Goal: Task Accomplishment & Management: Use online tool/utility

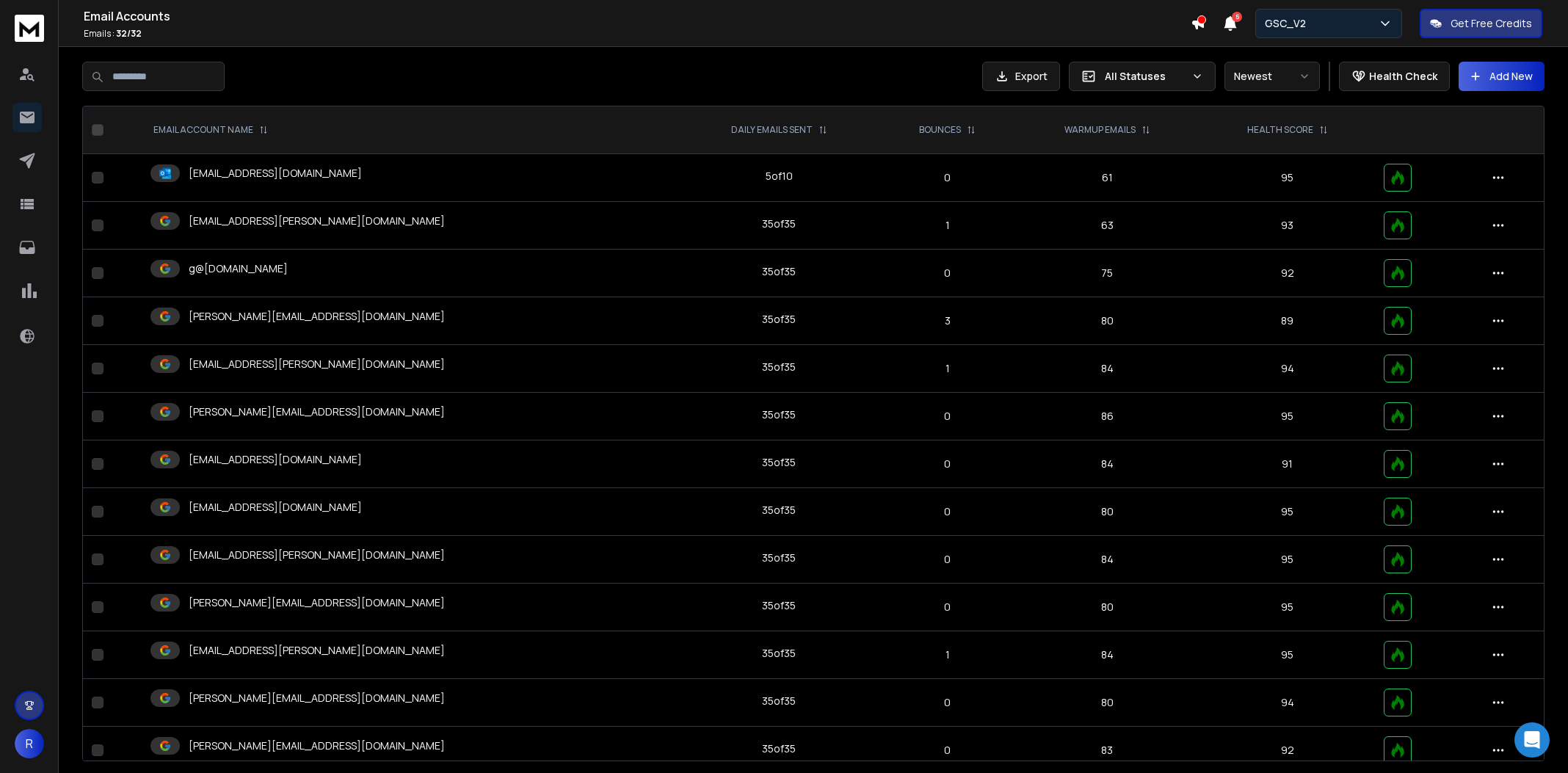
click at [1299, 37] on button "GSC_V2" at bounding box center [1329, 24] width 147 height 30
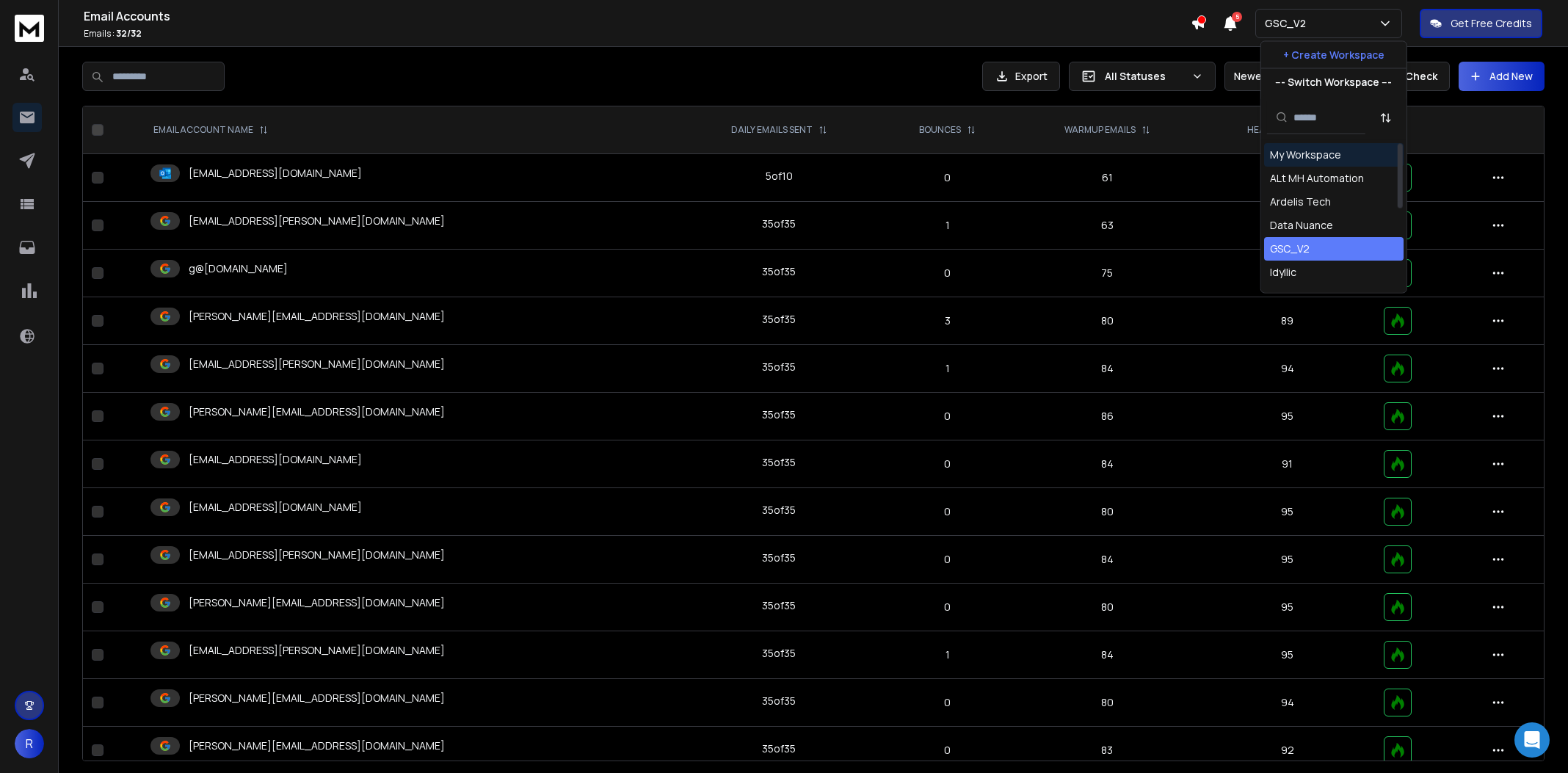
click at [1306, 152] on div "My Workspace" at bounding box center [1305, 155] width 71 height 14
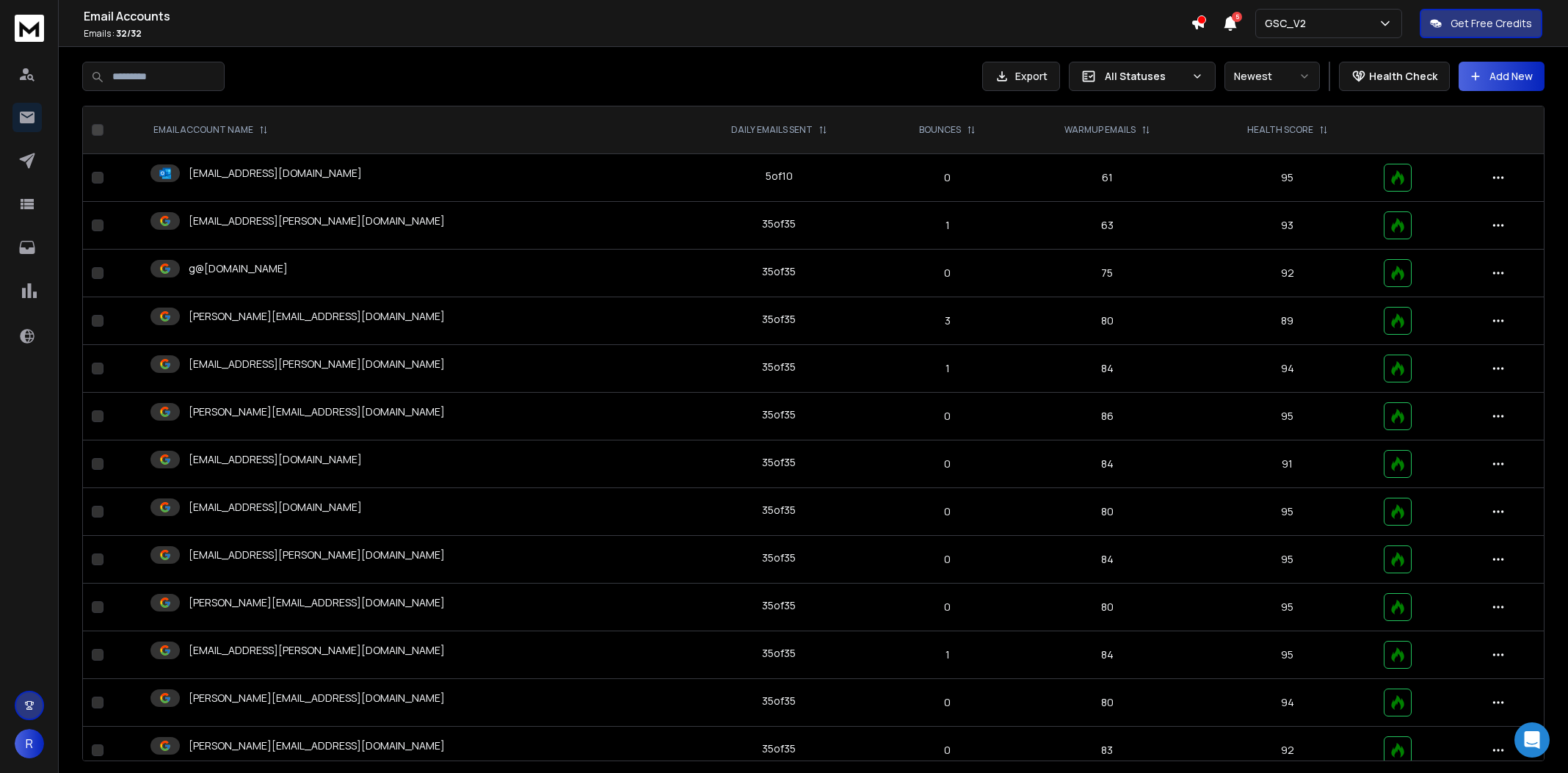
scroll to position [925, 0]
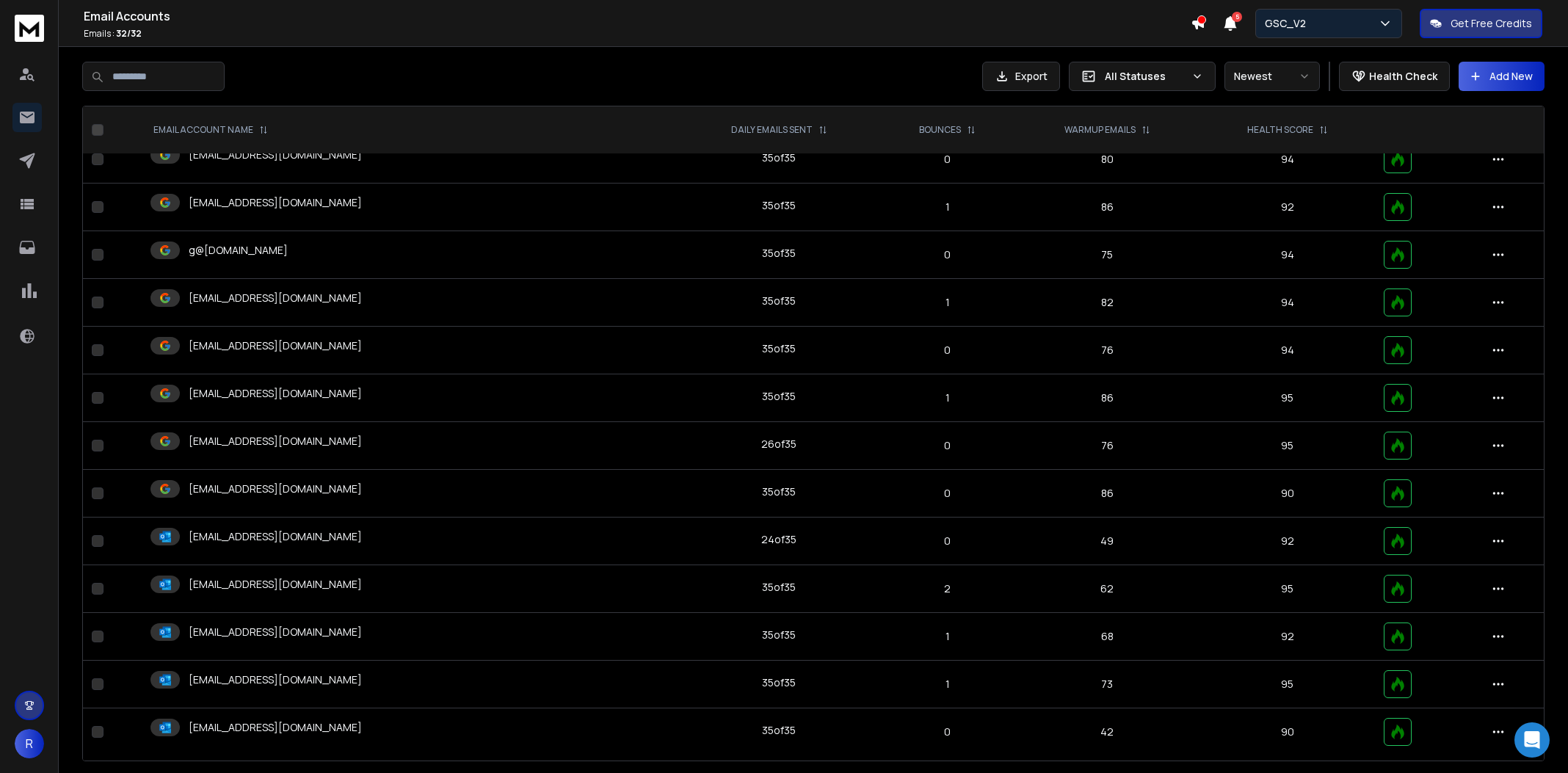
click at [1336, 19] on div "GSC_V2" at bounding box center [1329, 23] width 128 height 14
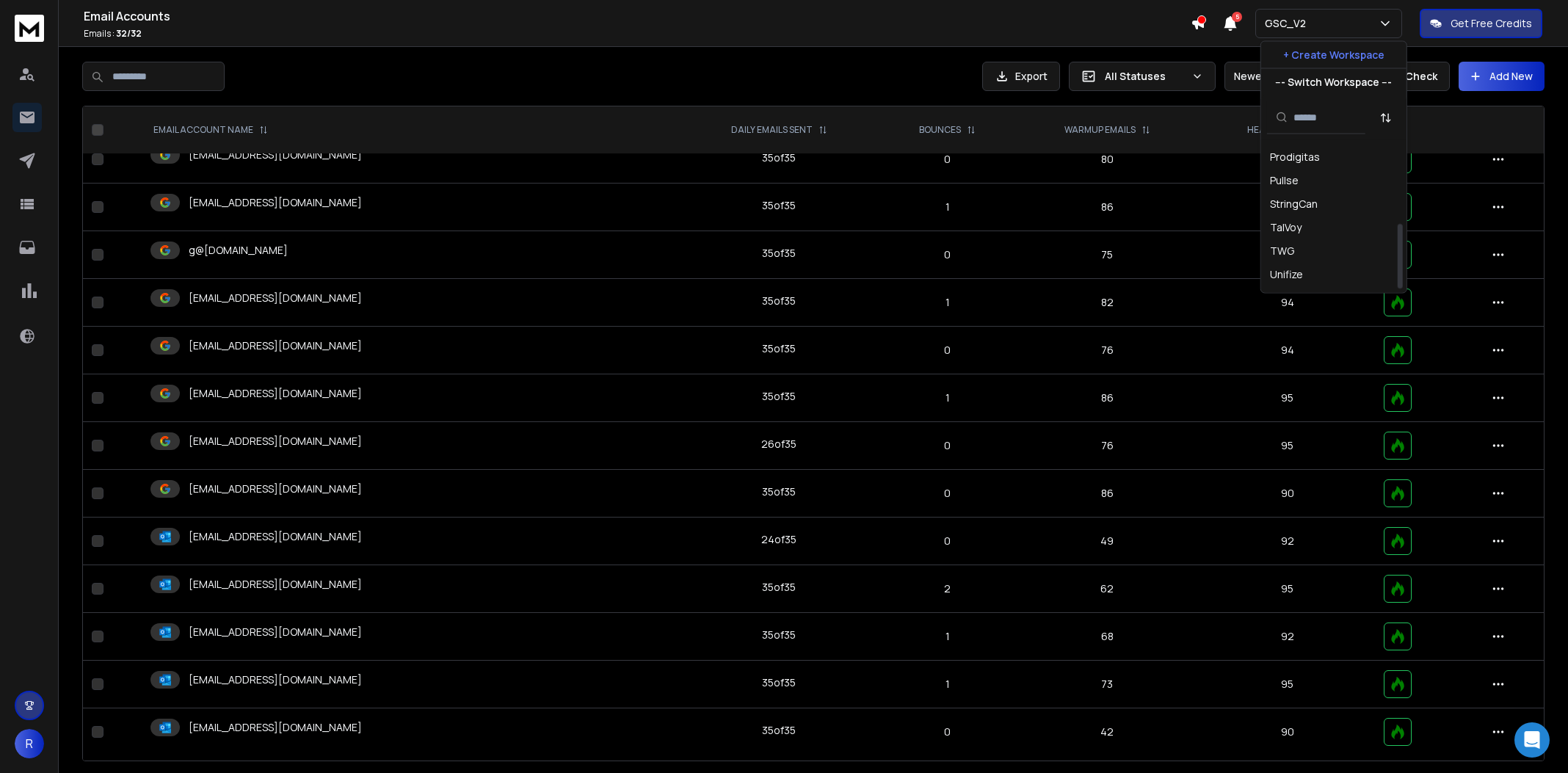
scroll to position [181, 0]
click at [1057, 11] on h1 "Email Accounts" at bounding box center [637, 16] width 1107 height 18
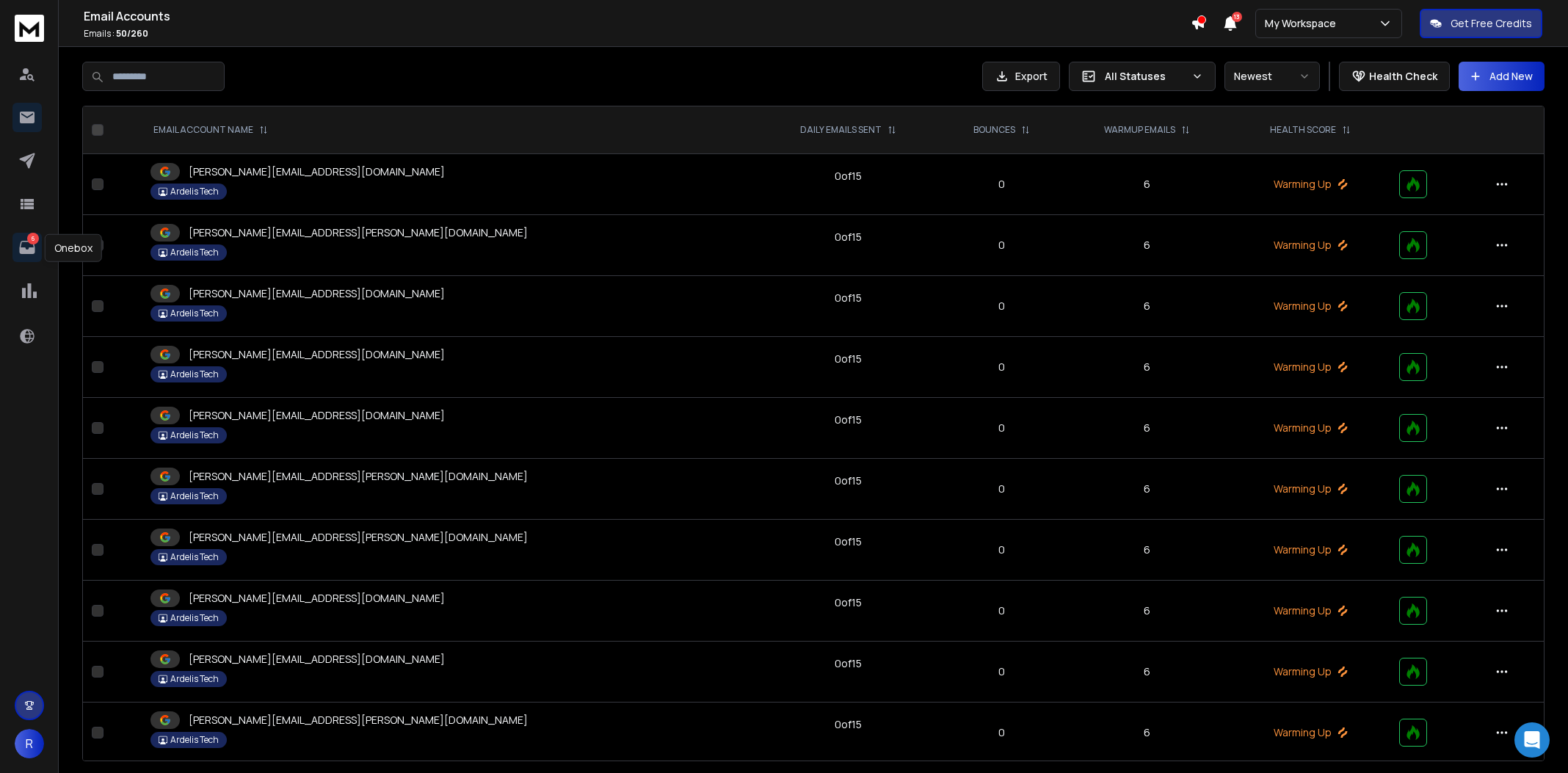
click at [20, 245] on icon at bounding box center [27, 247] width 18 height 18
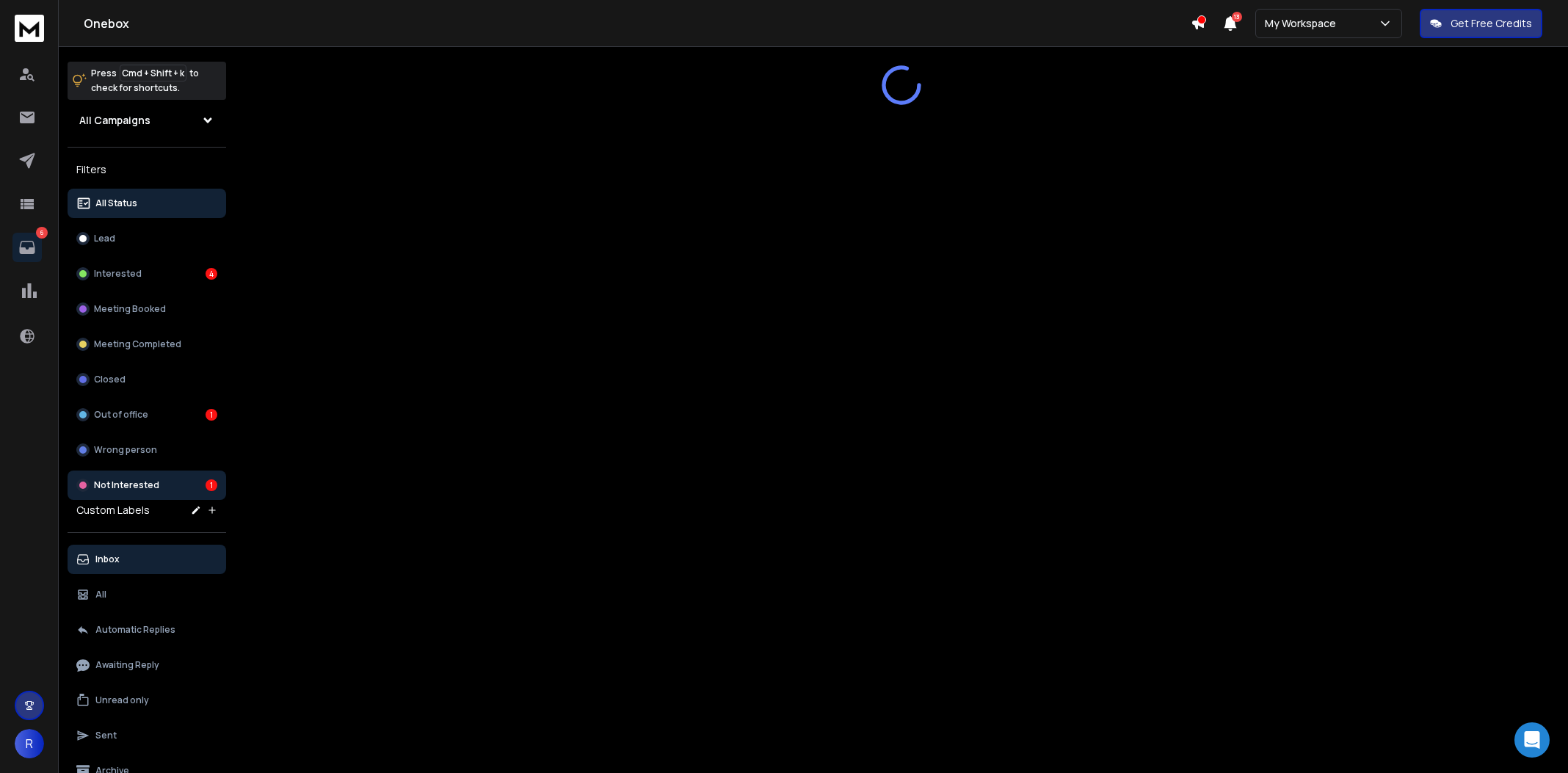
click at [142, 479] on p "Not Interested" at bounding box center [126, 484] width 66 height 11
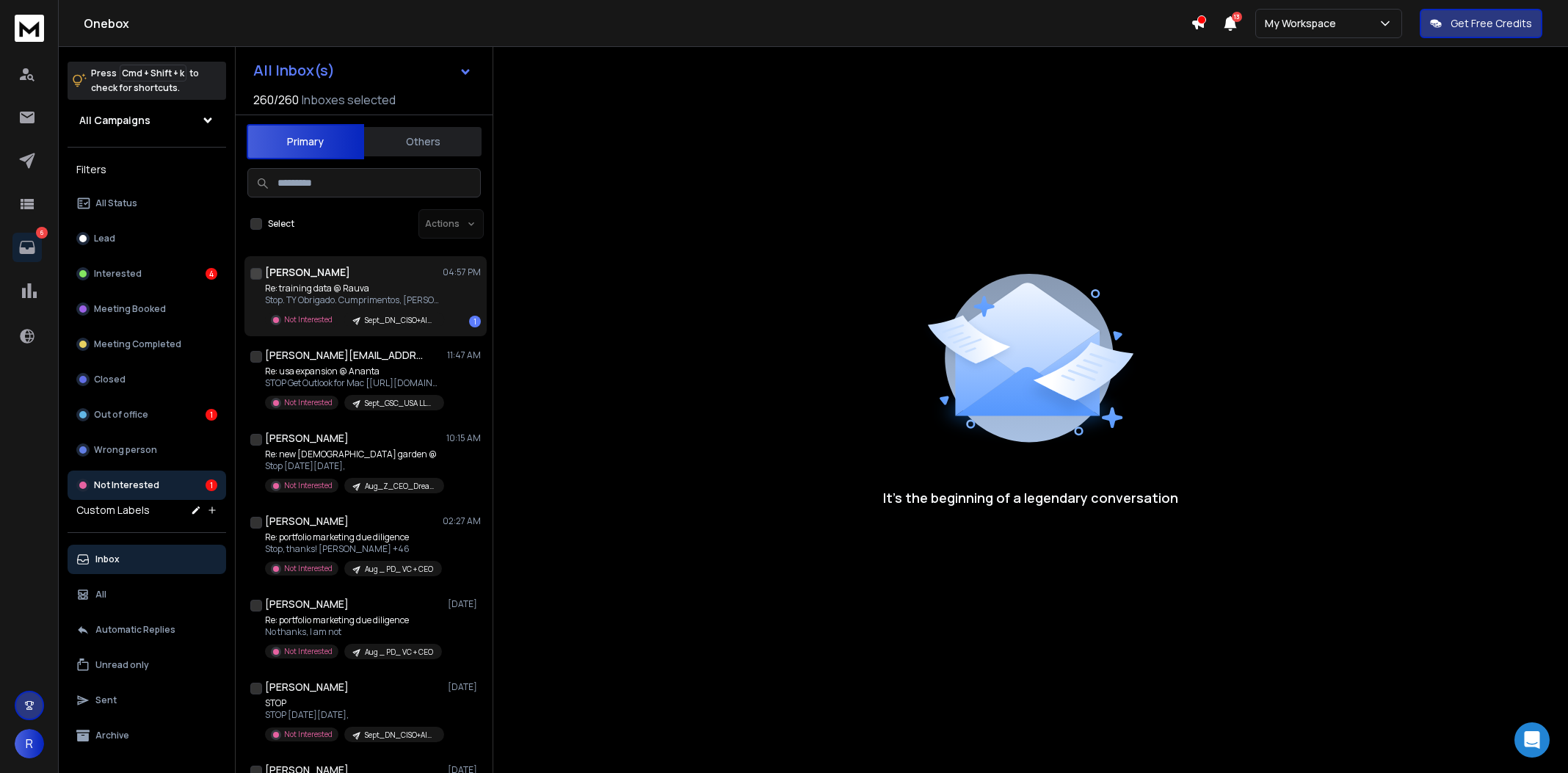
click at [354, 309] on div "Re: training data @ Rauva Stop. TY Obrigado. Cumprimentos, Luis Not Interested …" at bounding box center [354, 305] width 179 height 45
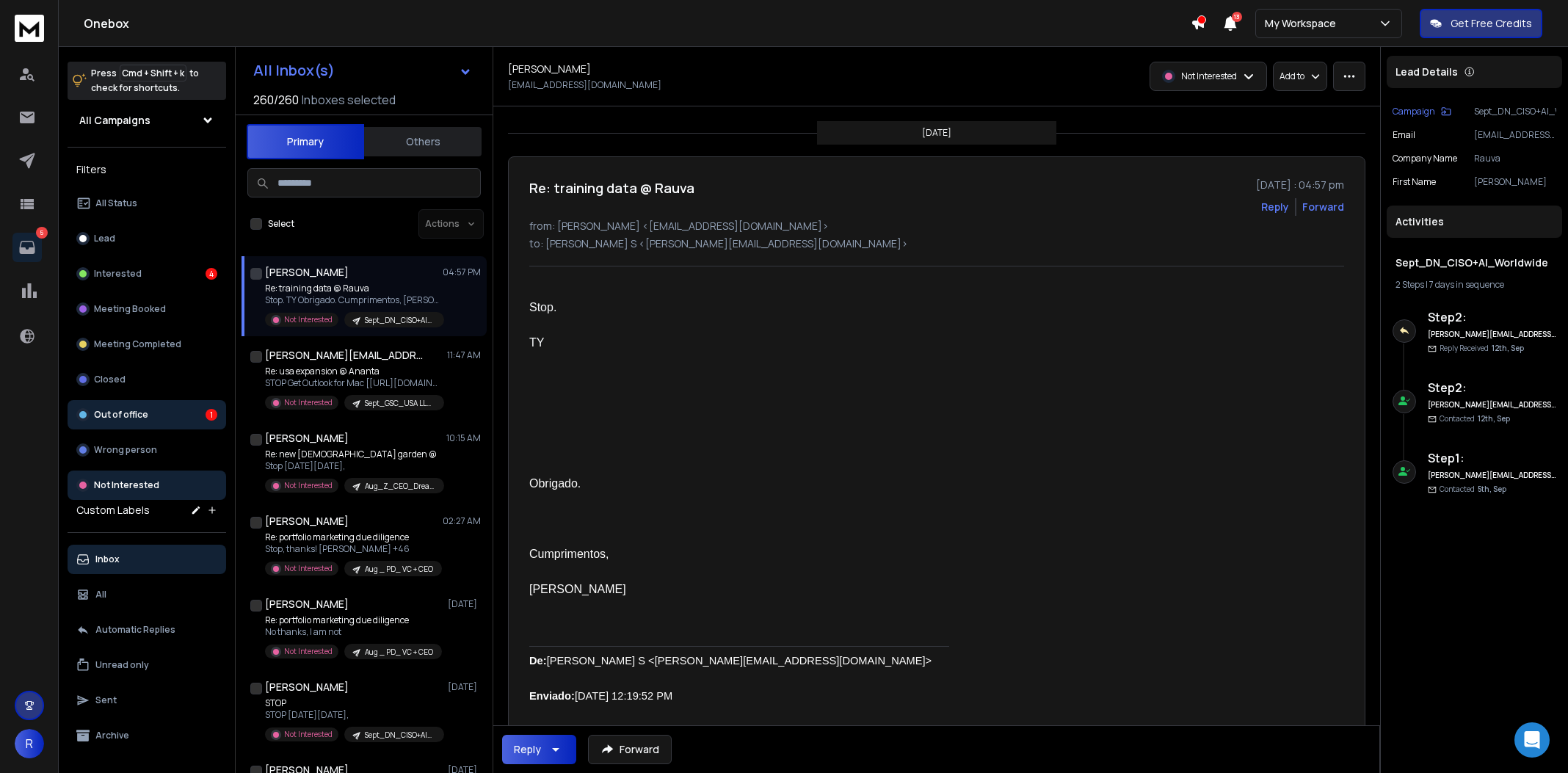
click at [133, 400] on button "Out of office 1" at bounding box center [147, 414] width 158 height 30
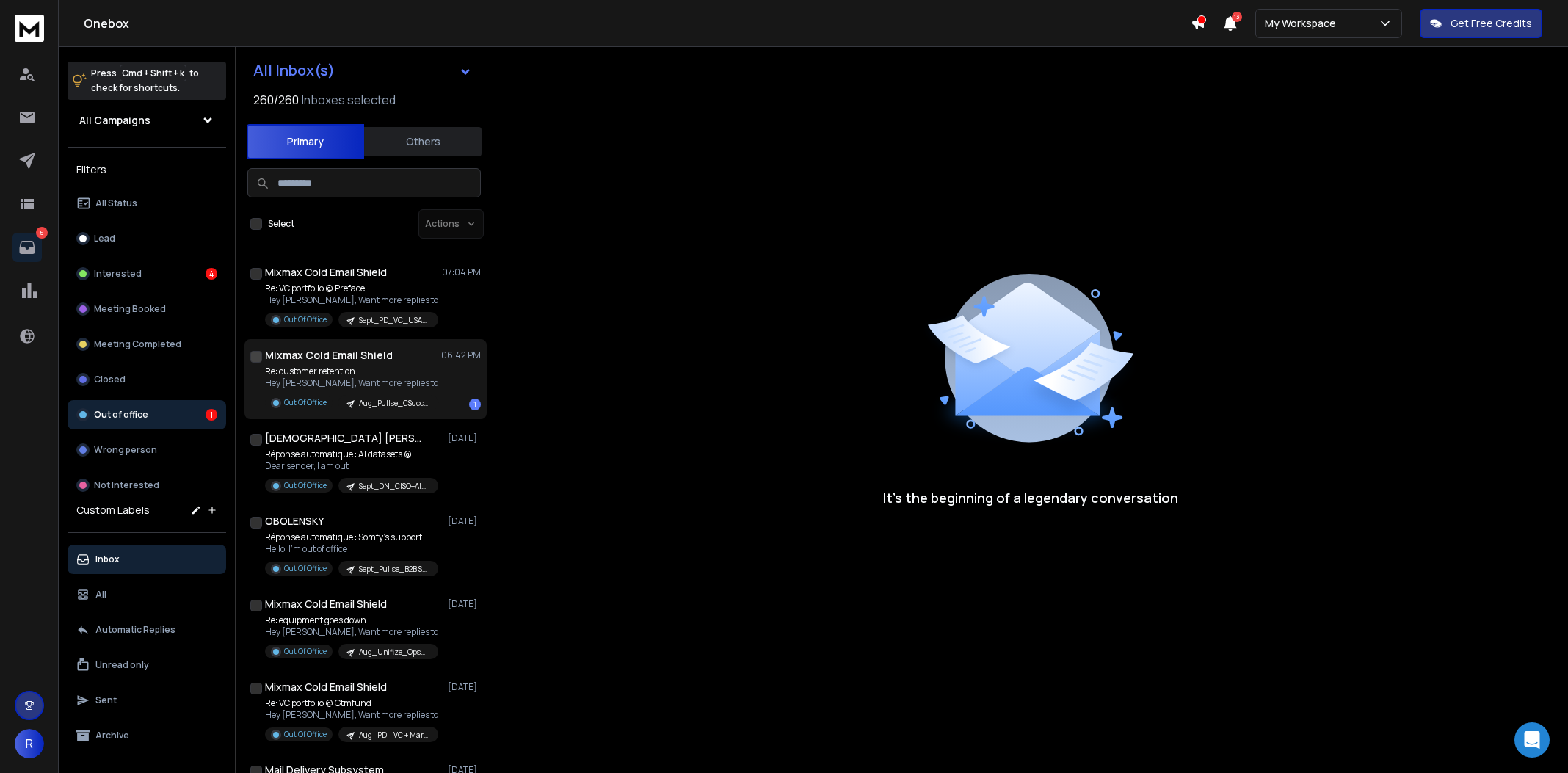
click at [332, 362] on h1 "Mixmax Cold Email Shield" at bounding box center [329, 355] width 128 height 14
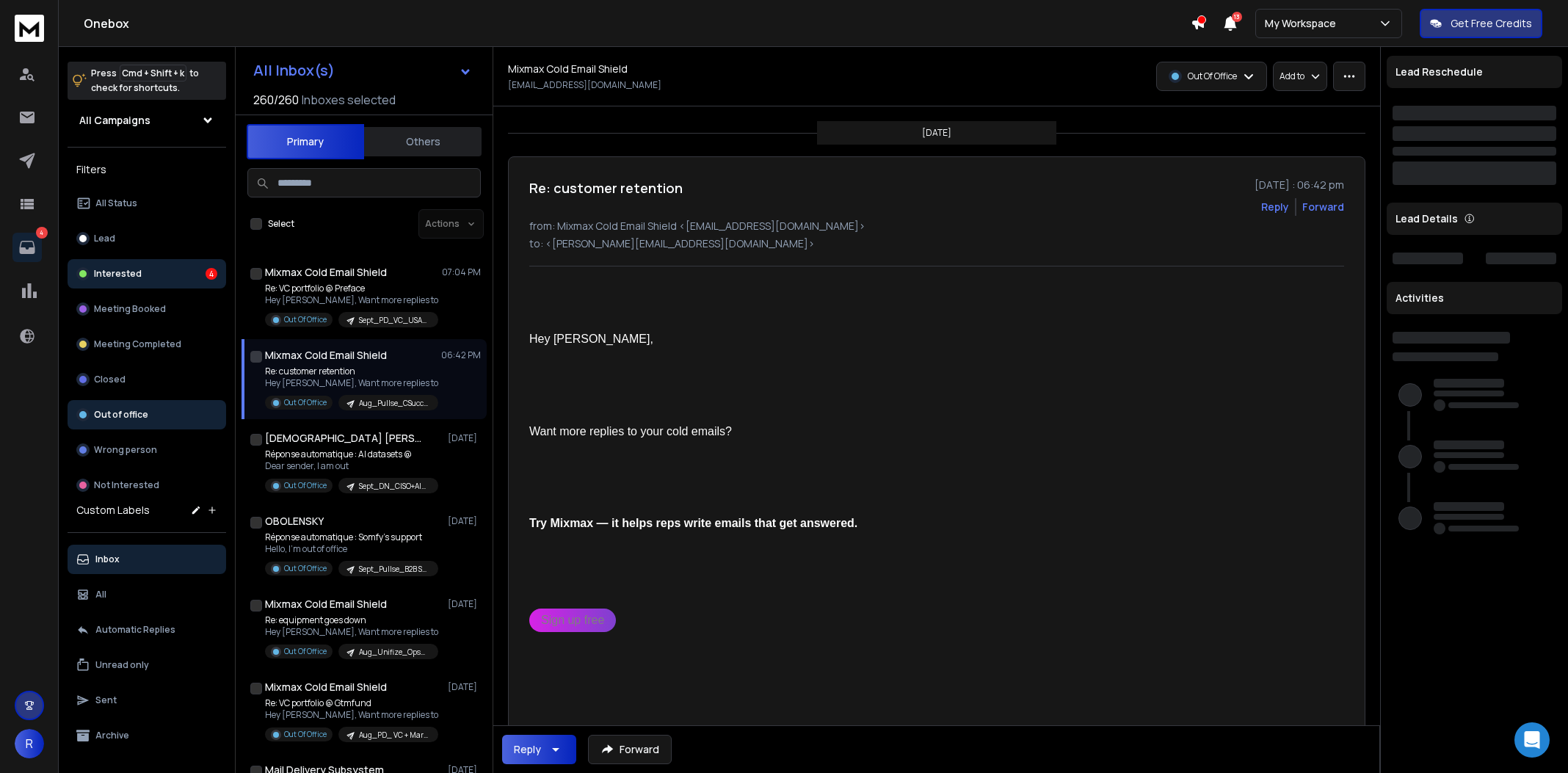
click at [117, 280] on button "Interested 4" at bounding box center [147, 273] width 158 height 30
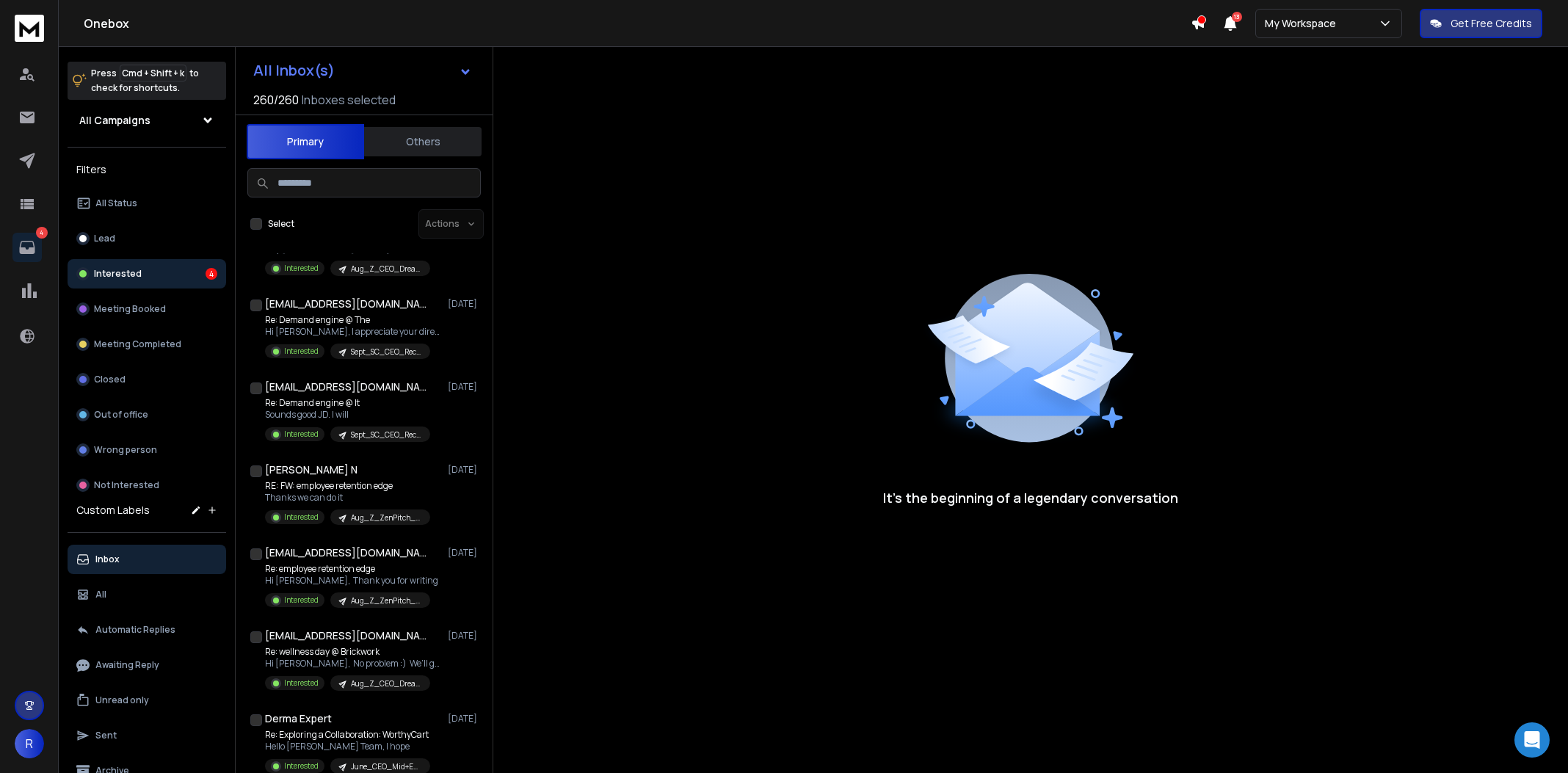
scroll to position [3684, 0]
